Goal: Navigation & Orientation: Find specific page/section

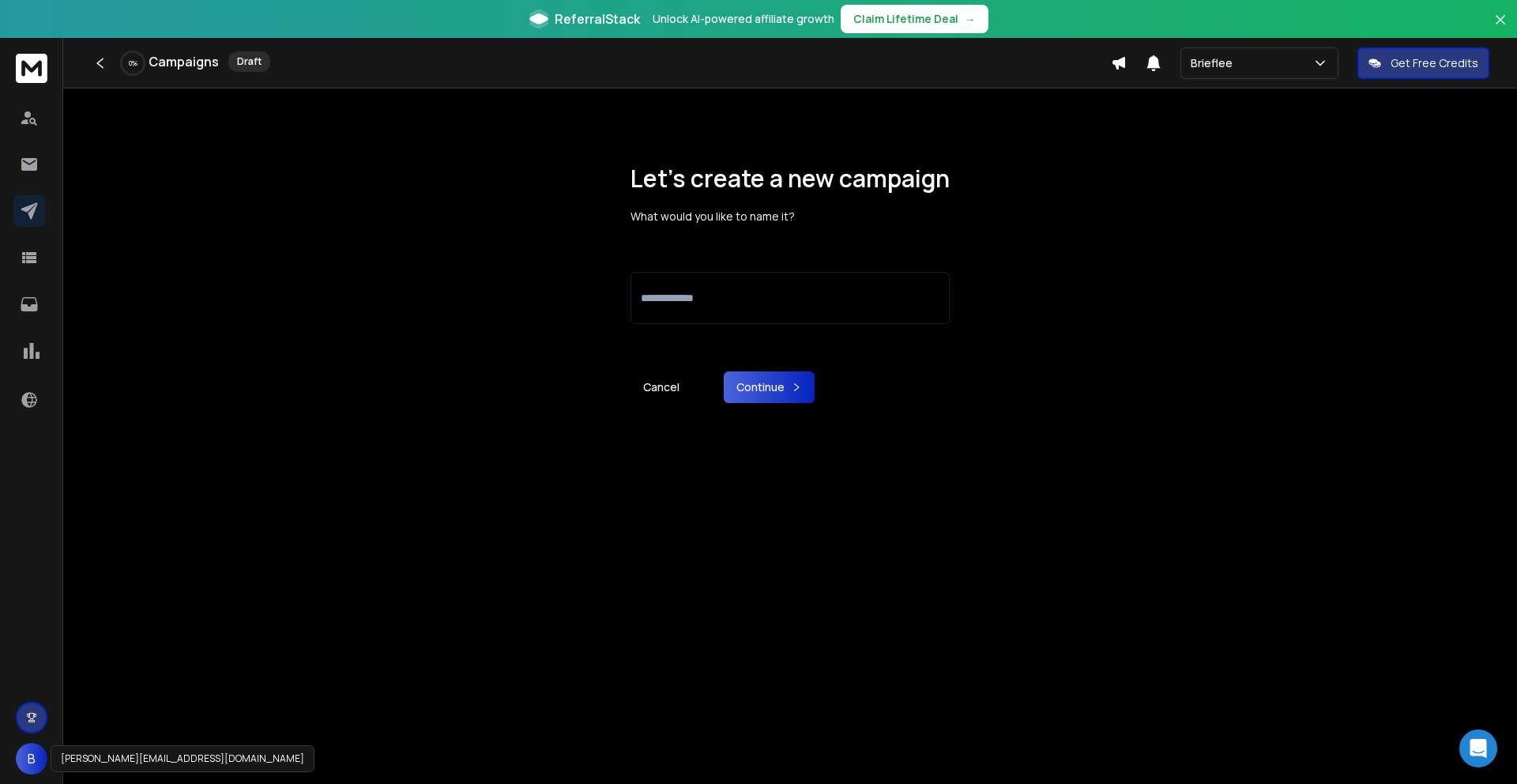
click at [25, 764] on span "B" at bounding box center [31, 758] width 31 height 31
click at [23, 765] on span "B" at bounding box center [31, 758] width 31 height 31
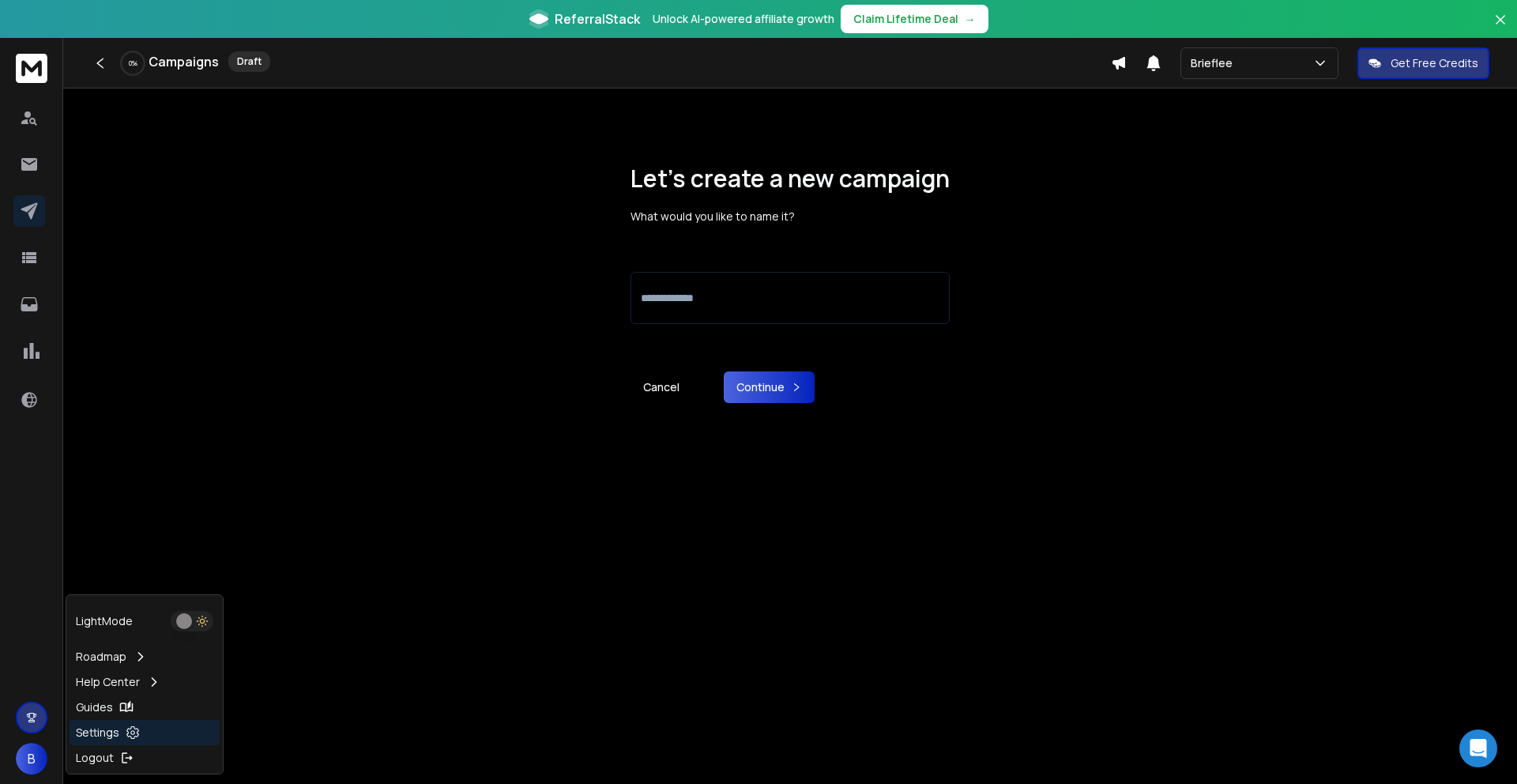
click at [130, 735] on icon at bounding box center [133, 732] width 14 height 14
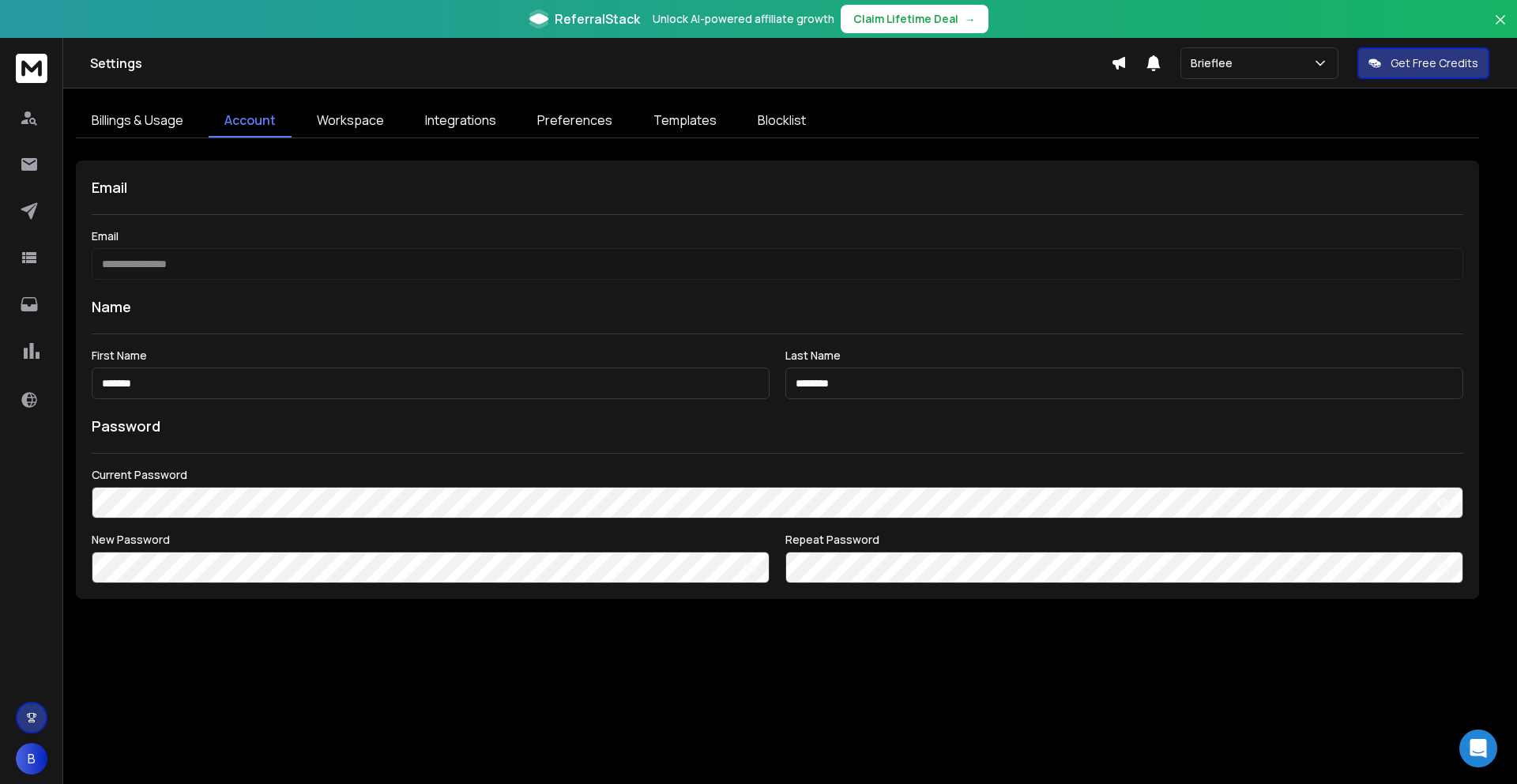
click at [127, 119] on link "Billings & Usage" at bounding box center [137, 121] width 123 height 33
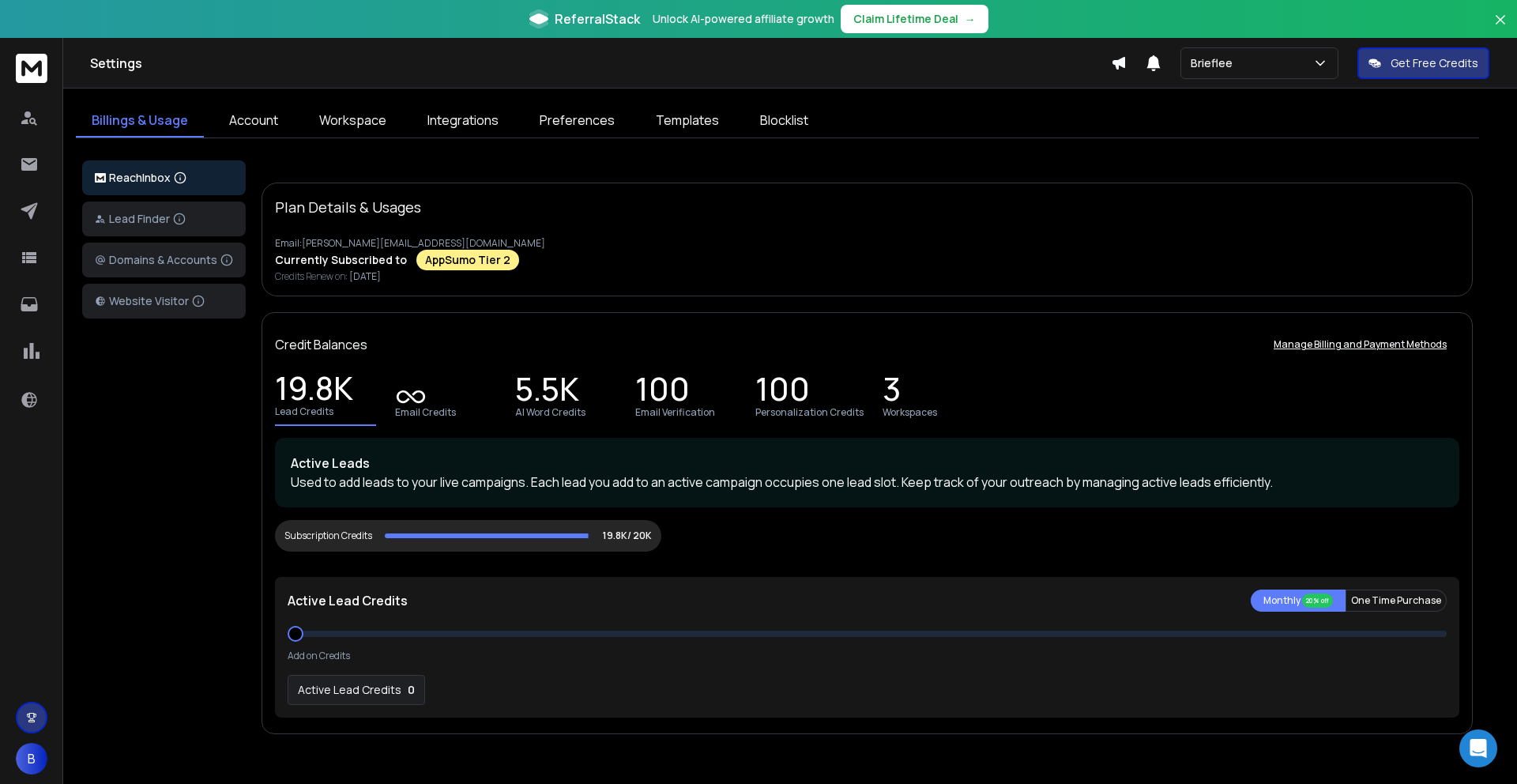
click at [678, 118] on link "Templates" at bounding box center [687, 121] width 94 height 33
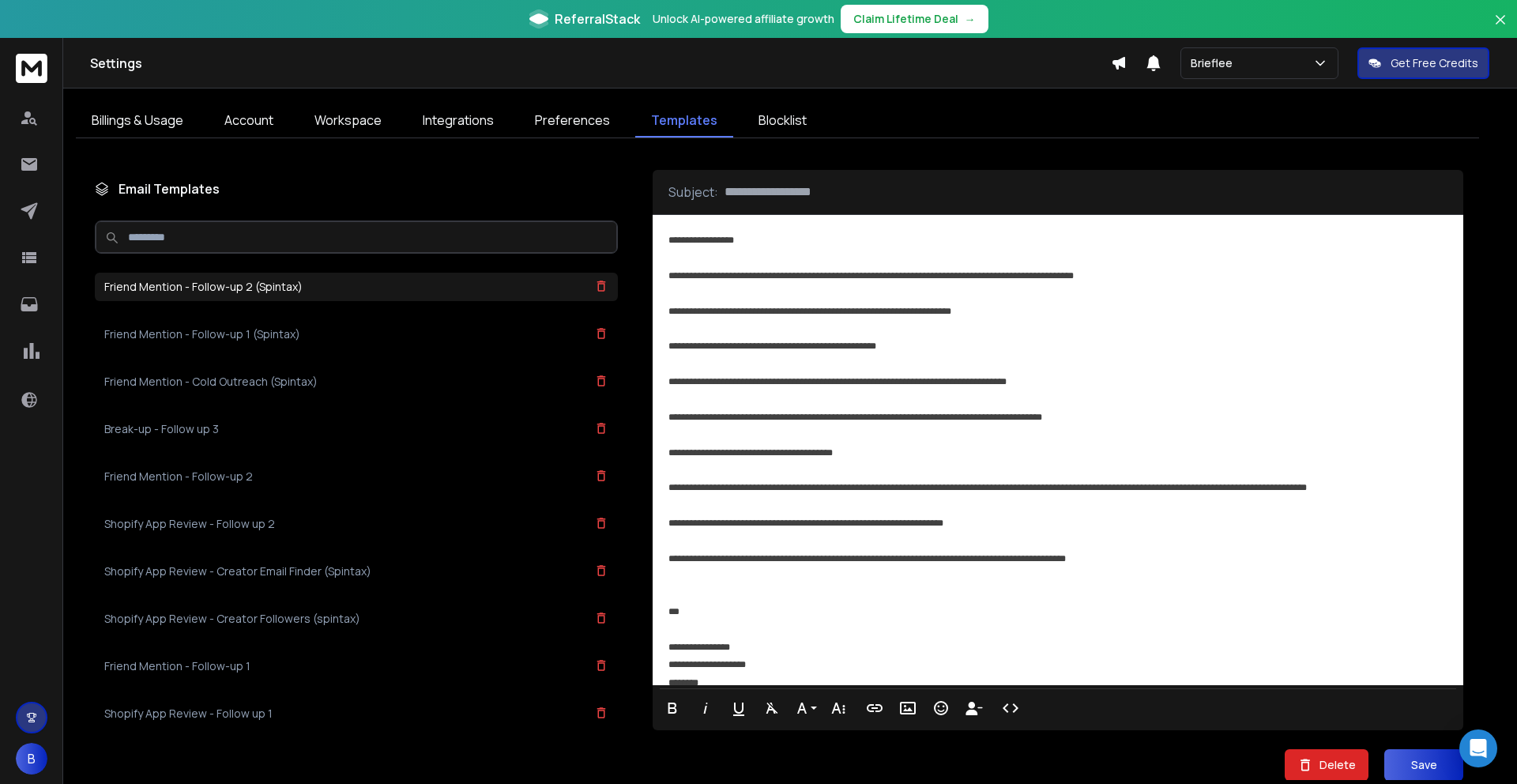
click at [220, 478] on h3 "Friend Mention - Follow-up 2" at bounding box center [178, 476] width 148 height 16
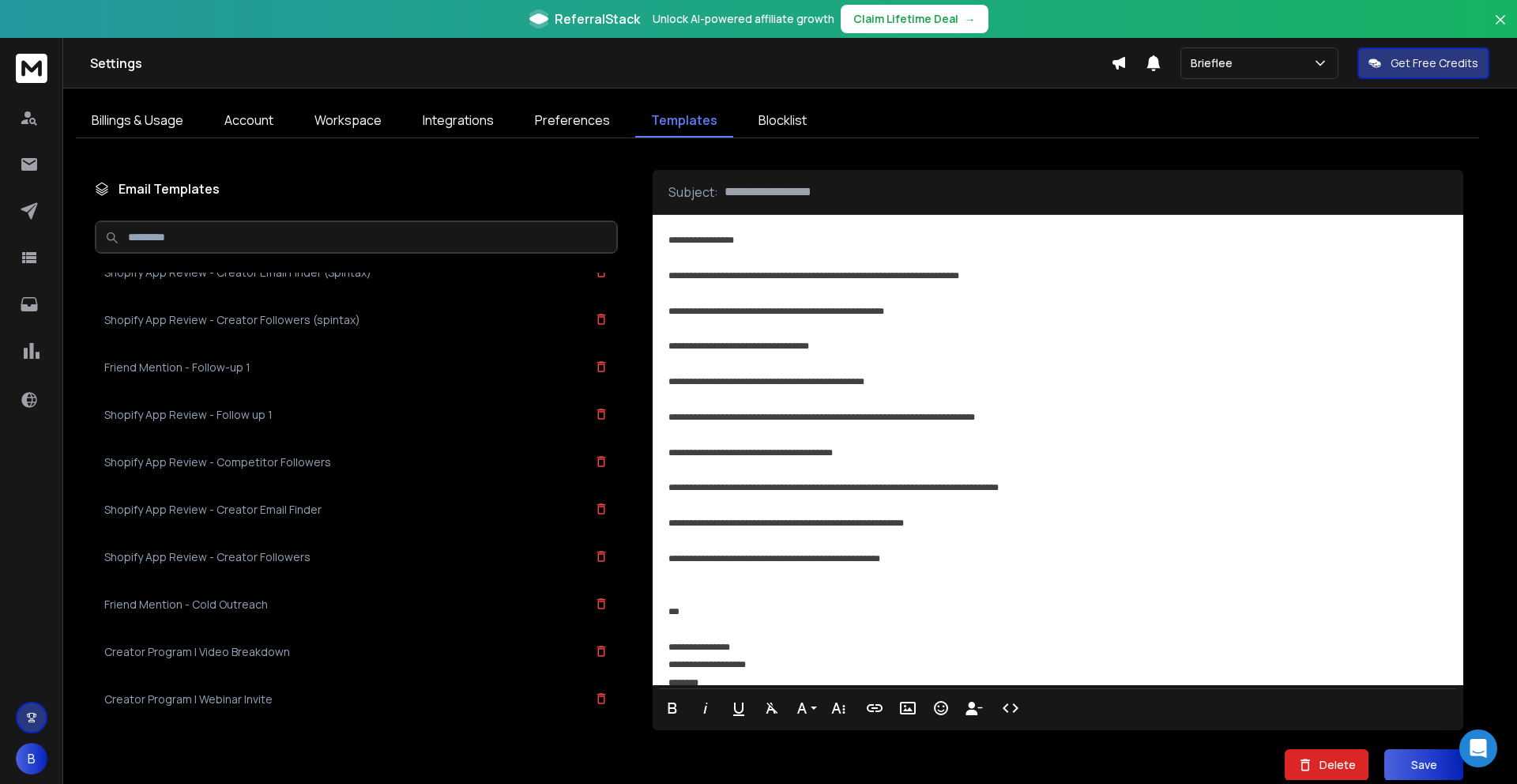
scroll to position [309, 0]
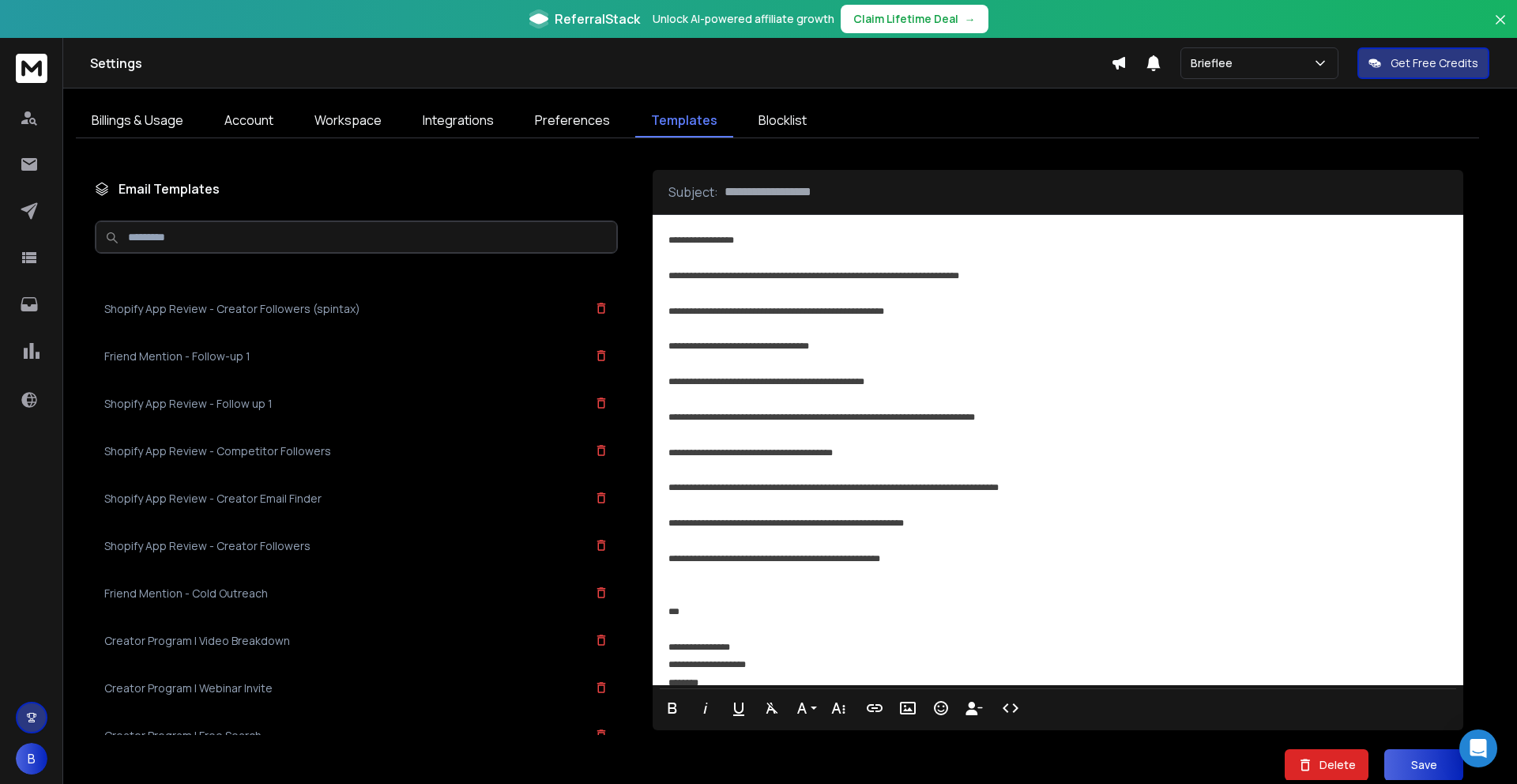
click at [249, 403] on h3 "Shopify App Review - Follow up 1" at bounding box center [188, 404] width 168 height 16
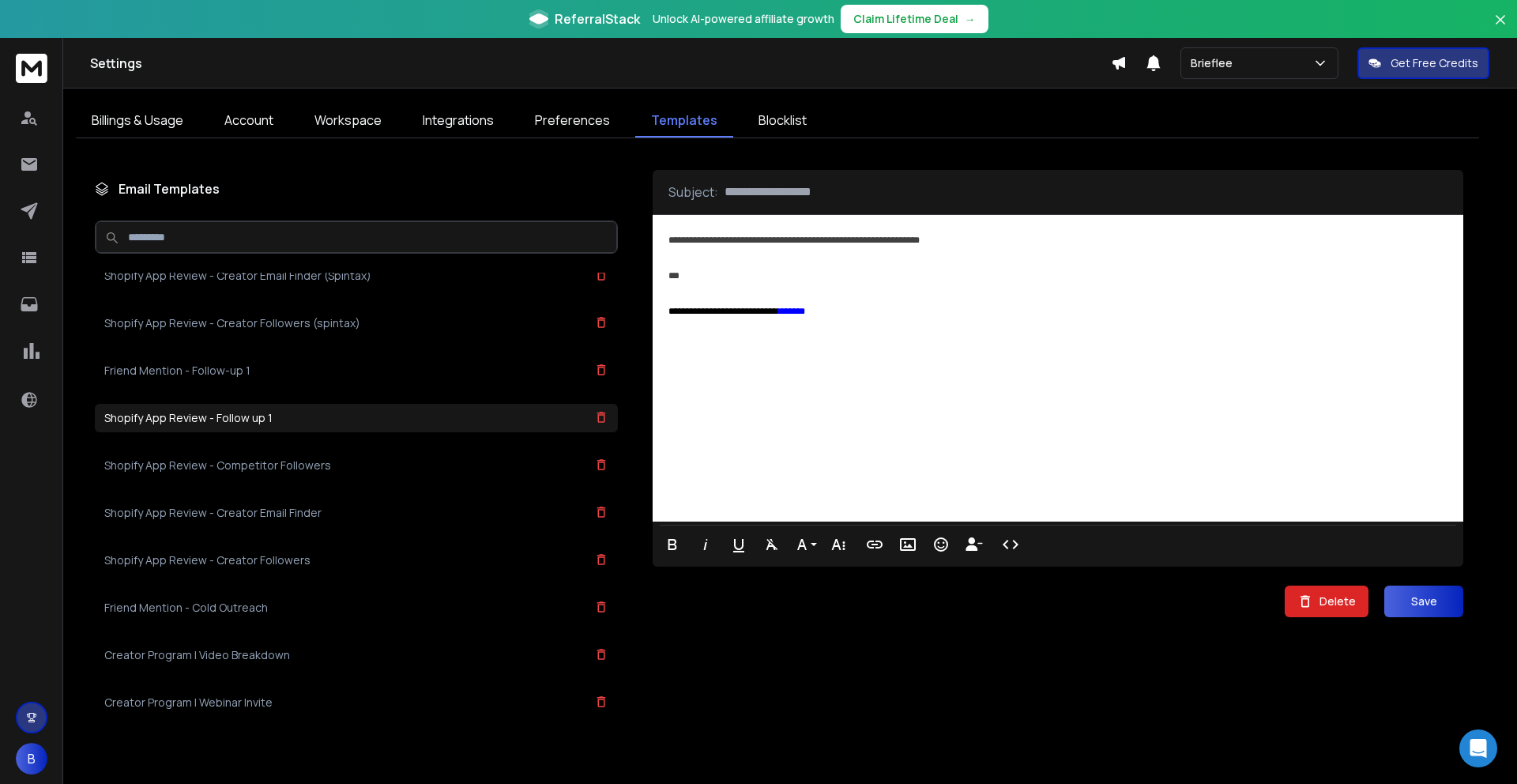
scroll to position [294, 0]
click at [224, 369] on h3 "Friend Mention - Follow-up 1" at bounding box center [177, 372] width 146 height 16
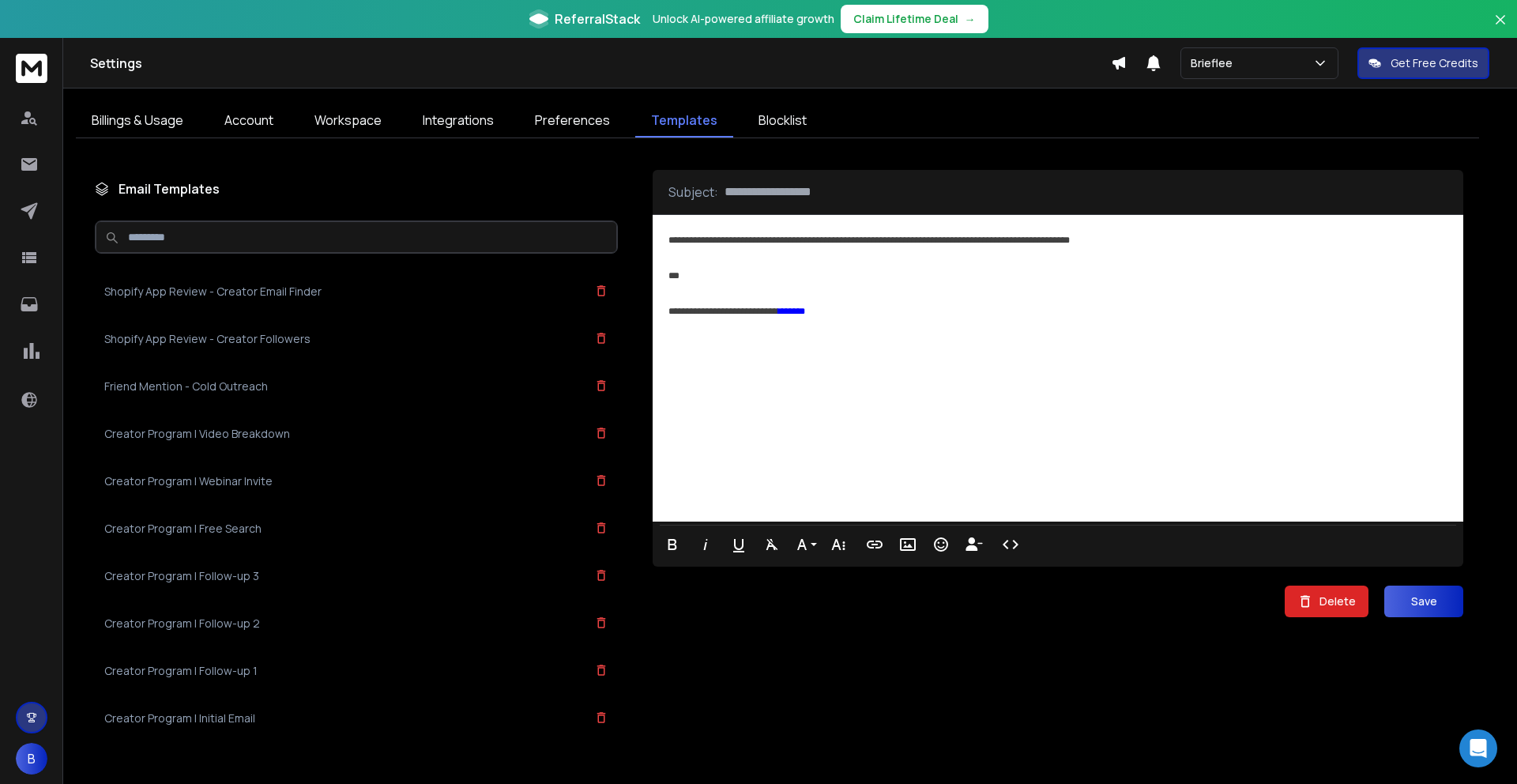
scroll to position [519, 0]
click at [244, 678] on div "Creator Program | Follow-up 1" at bounding box center [356, 668] width 523 height 28
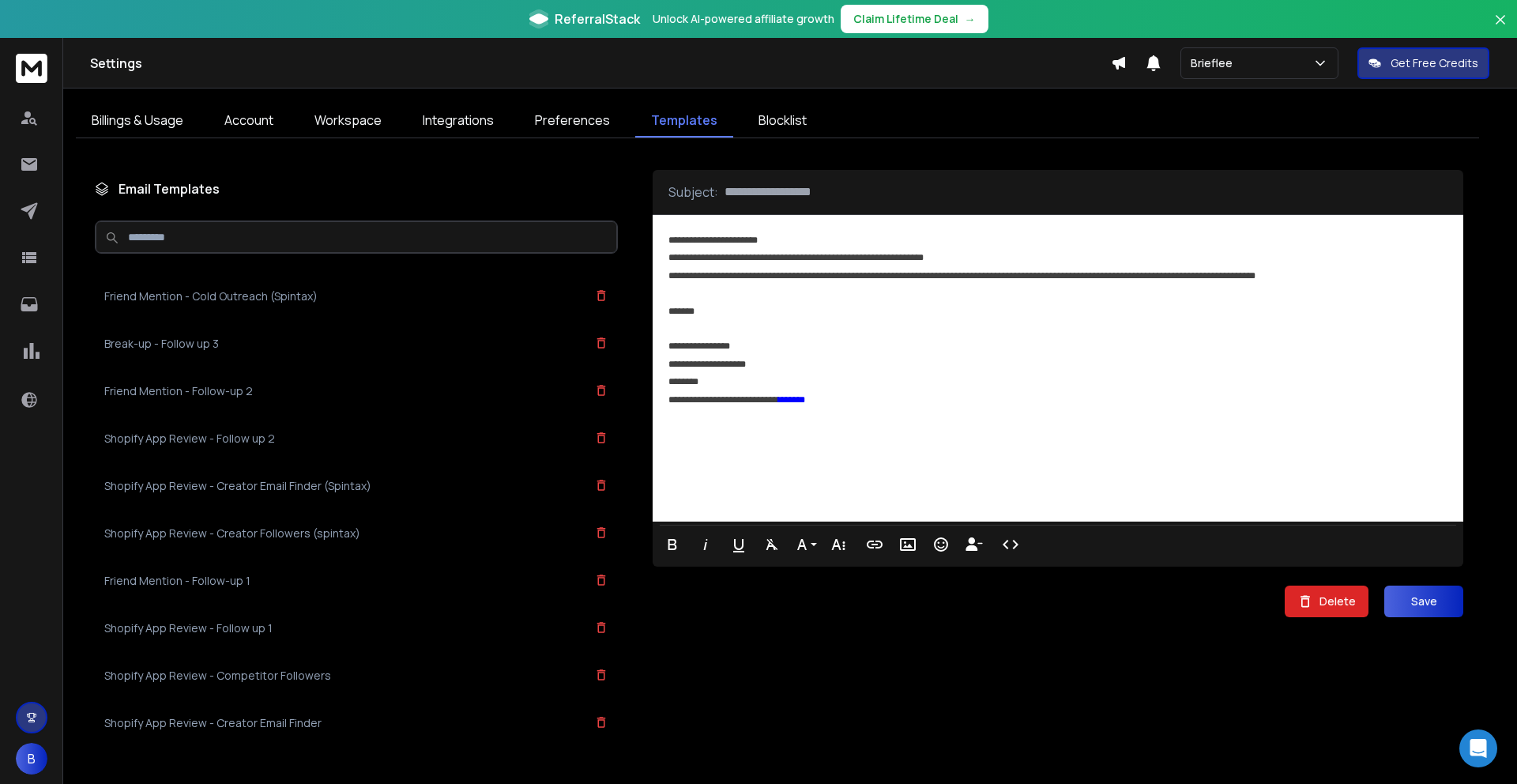
scroll to position [0, 0]
